Goal: Task Accomplishment & Management: Use online tool/utility

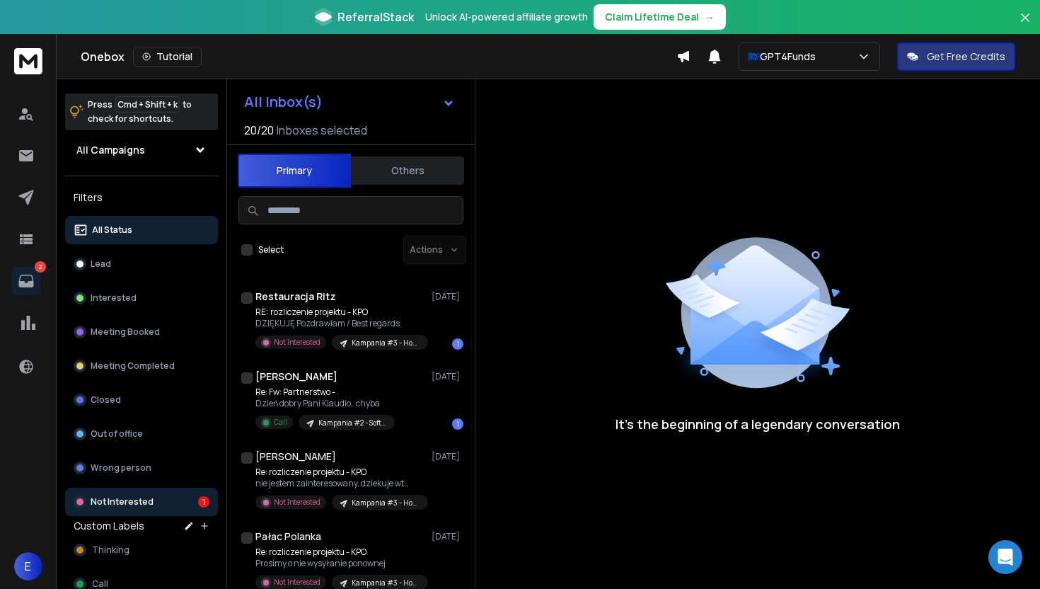
click at [139, 493] on button "Not Interested 1" at bounding box center [141, 501] width 153 height 28
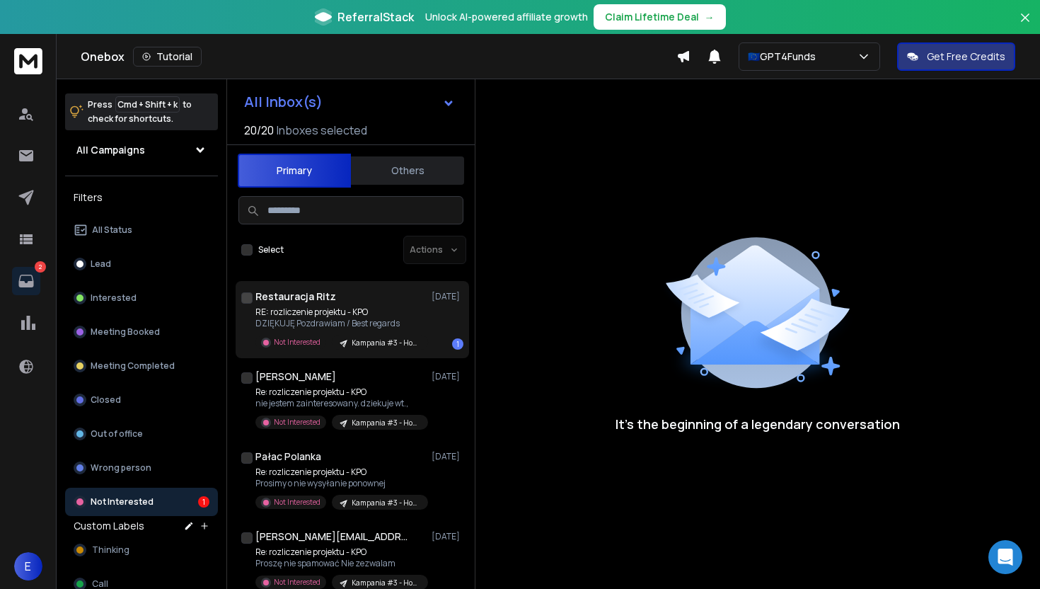
click at [400, 323] on p "DZIĘKUJĘ Pozdrawiam / Best regards" at bounding box center [340, 323] width 170 height 11
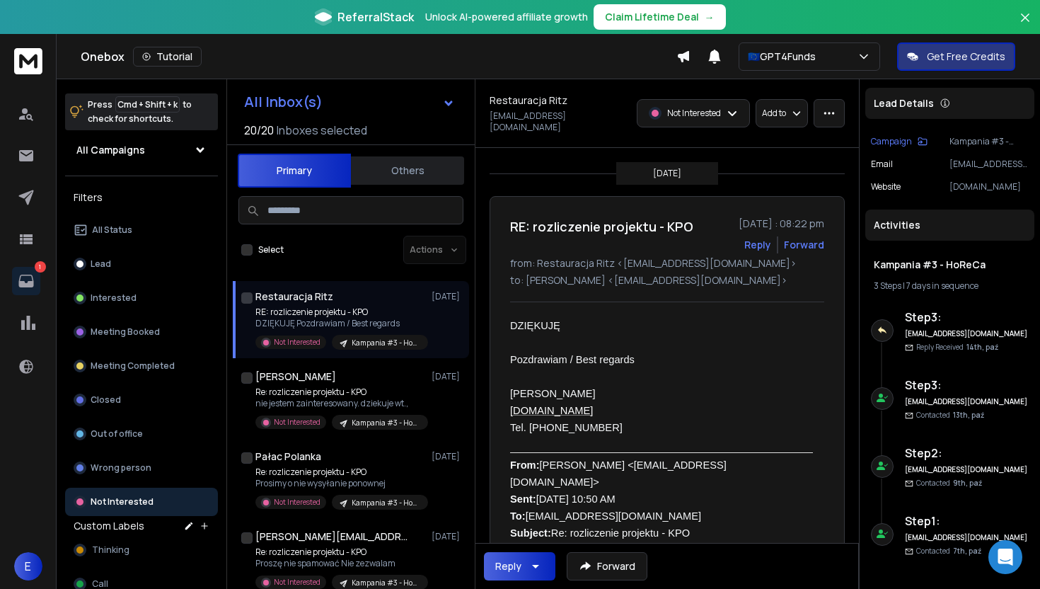
click at [836, 117] on button "button" at bounding box center [829, 113] width 31 height 28
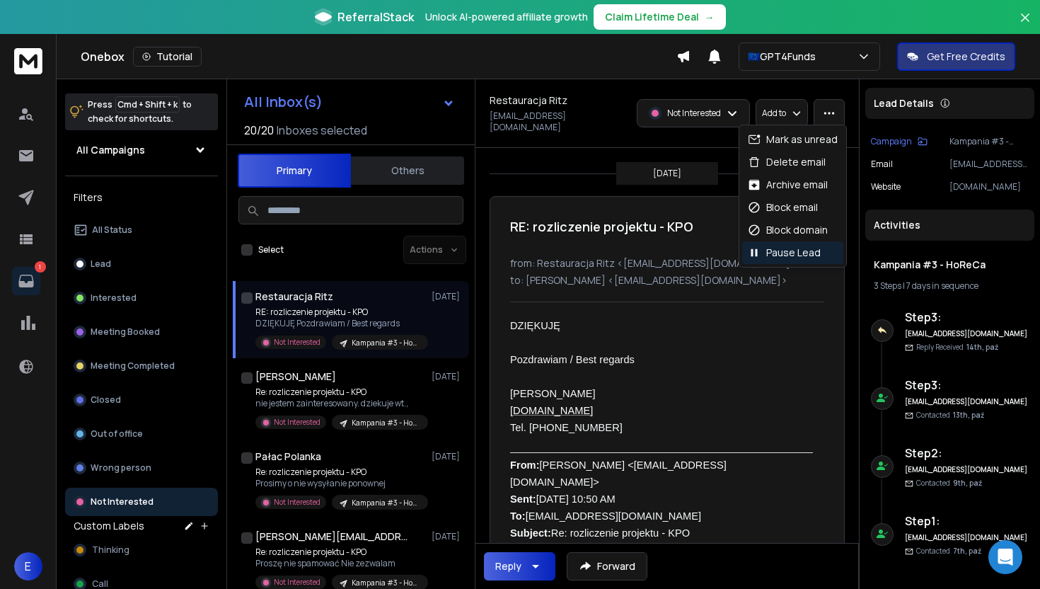
click at [782, 253] on div "Pause Lead" at bounding box center [784, 252] width 73 height 14
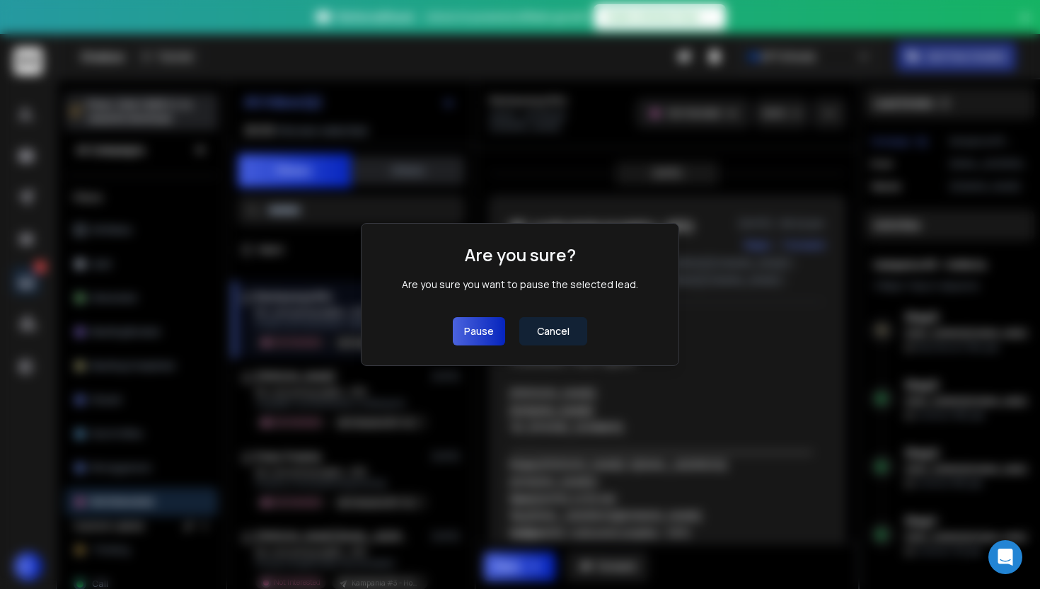
click at [478, 330] on button "Pause" at bounding box center [479, 331] width 52 height 28
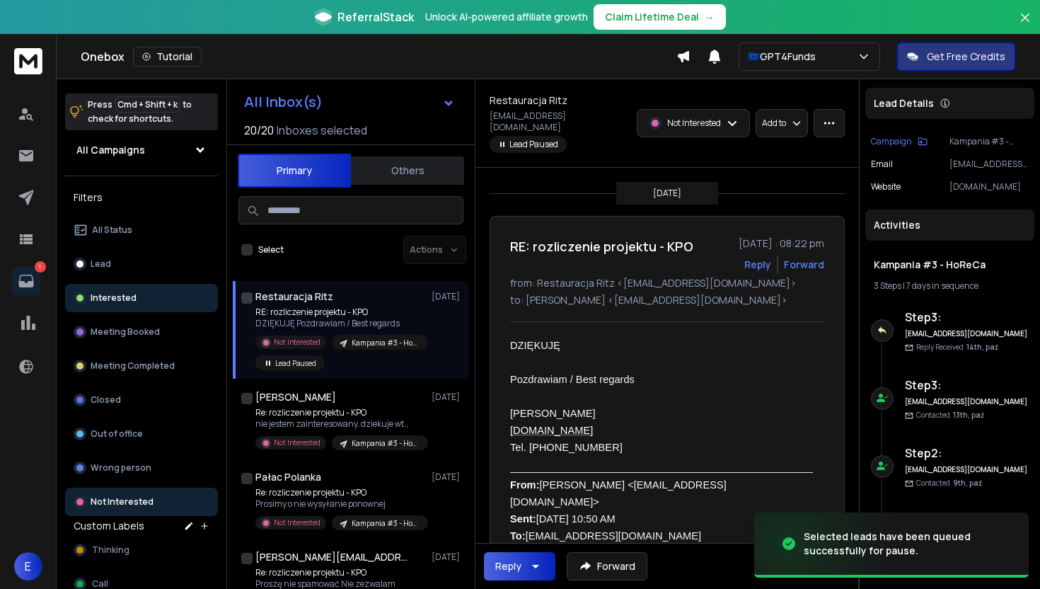
click at [119, 289] on button "Interested" at bounding box center [141, 298] width 153 height 28
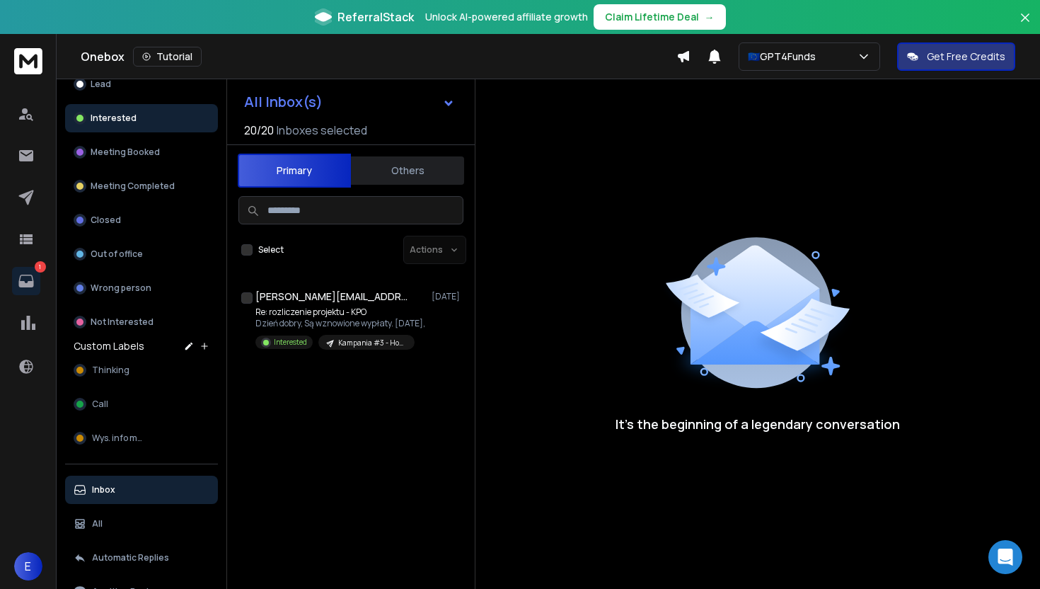
scroll to position [171, 0]
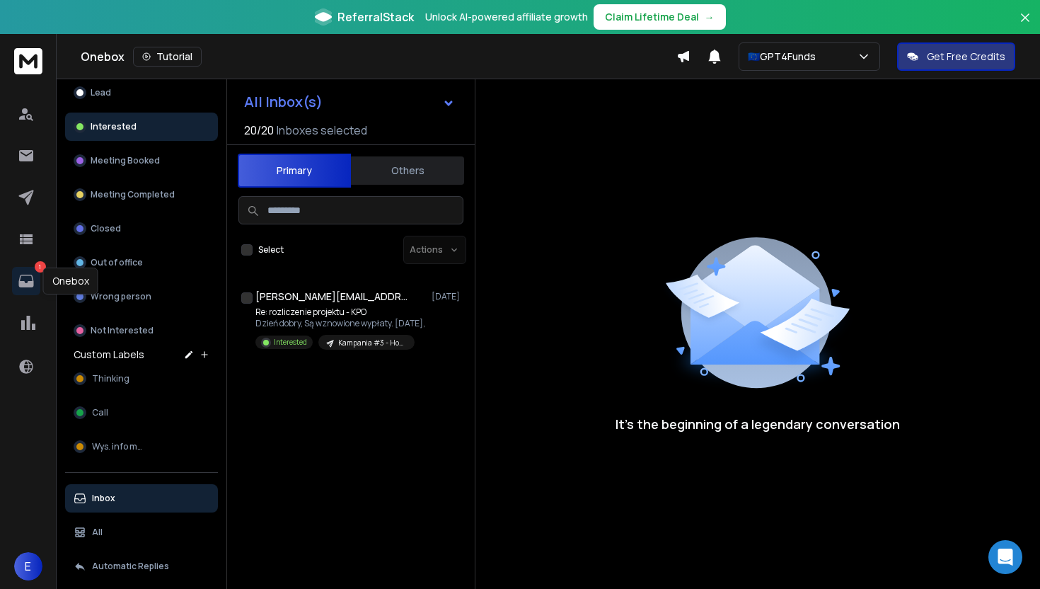
click at [23, 281] on icon at bounding box center [25, 280] width 15 height 13
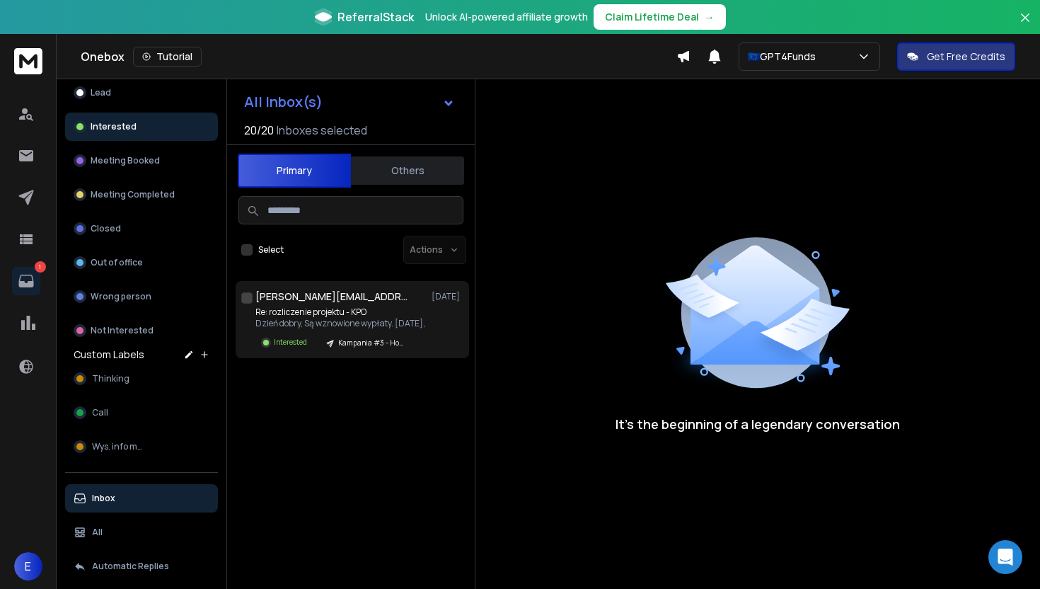
click at [301, 316] on p "Re: rozliczenie projektu - KPO" at bounding box center [340, 311] width 170 height 11
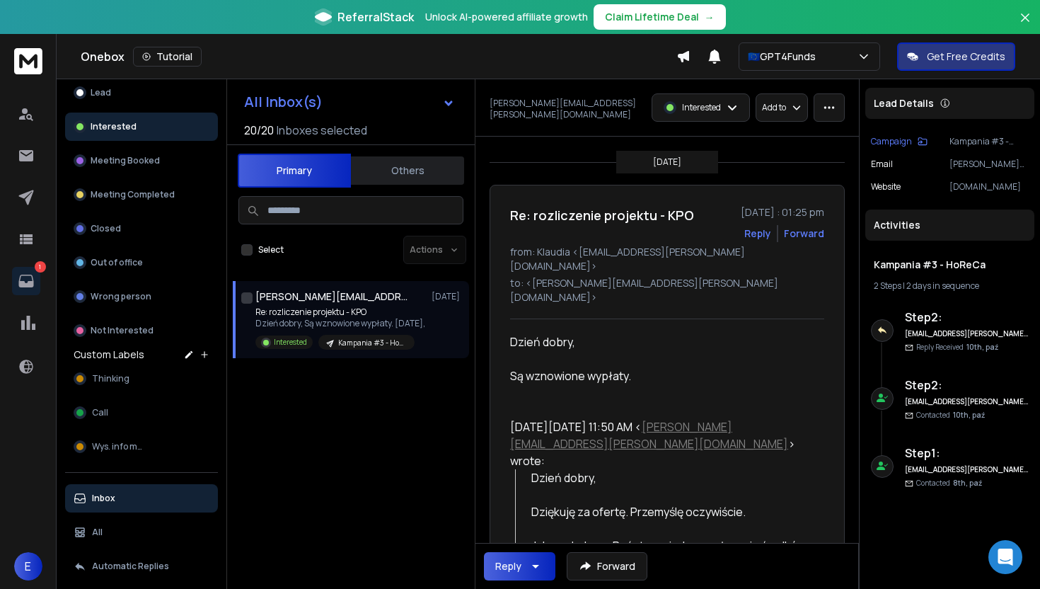
click at [156, 412] on button "Call" at bounding box center [141, 412] width 153 height 28
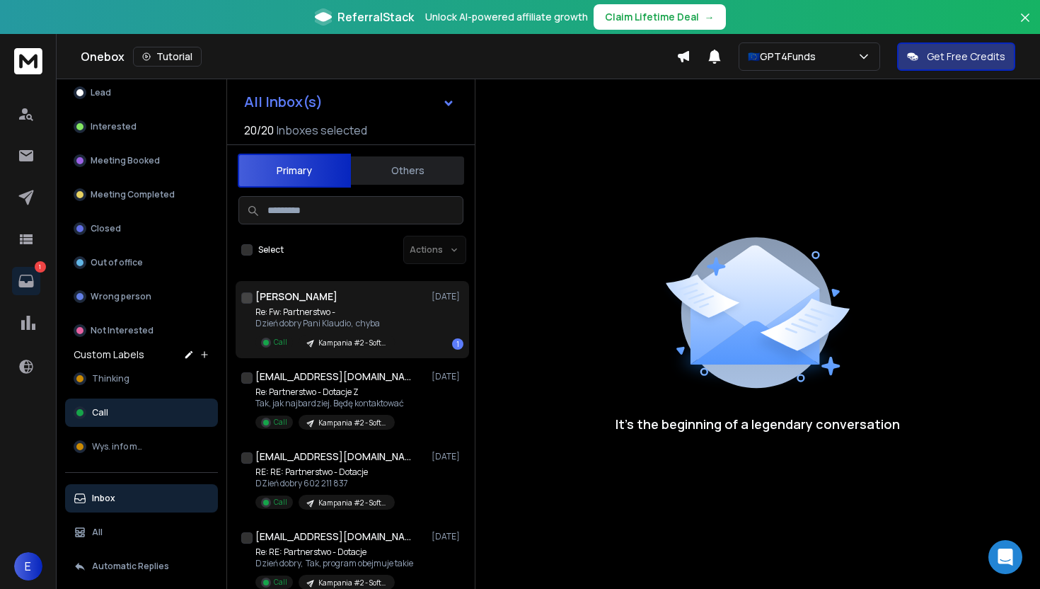
click at [335, 318] on p "Dzień dobry Pani Klaudio, chyba" at bounding box center [324, 323] width 139 height 11
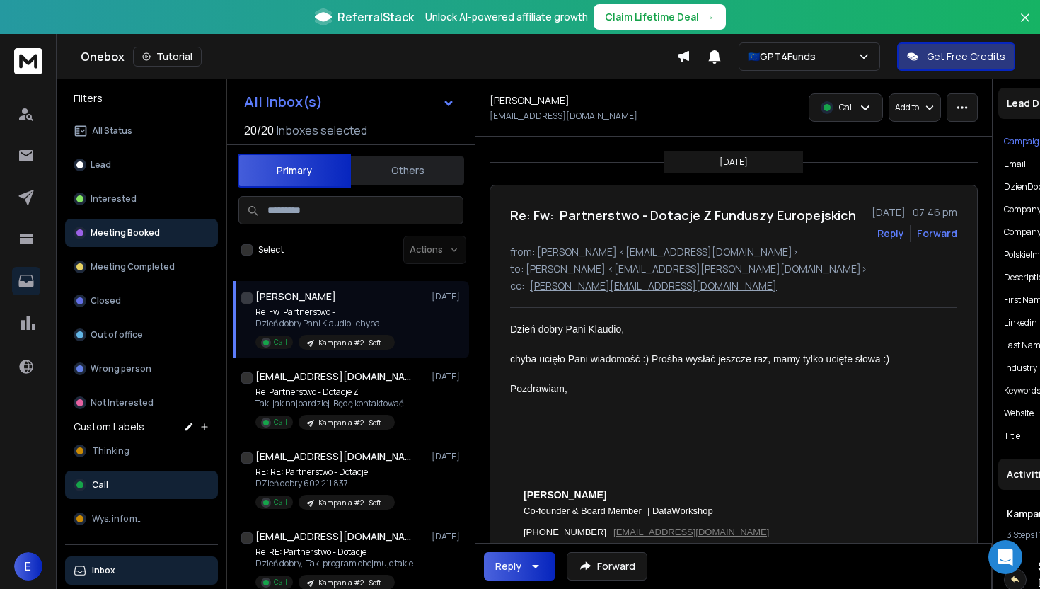
scroll to position [100, 0]
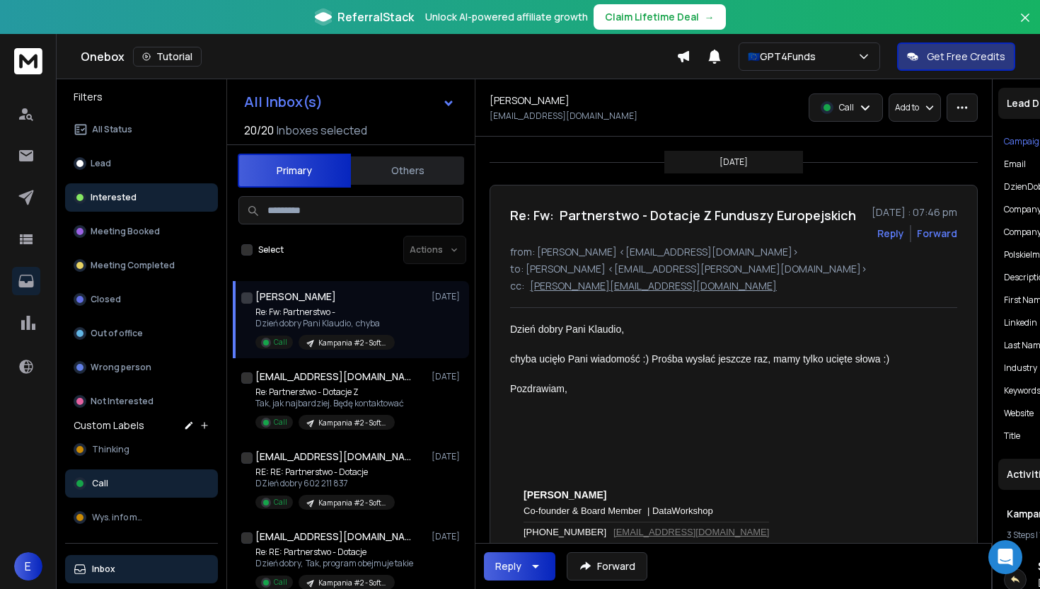
click at [140, 197] on button "Interested" at bounding box center [141, 197] width 153 height 28
